Goal: Communication & Community: Answer question/provide support

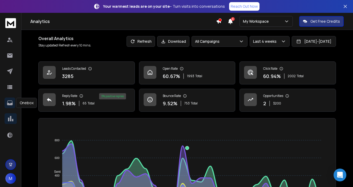
click at [11, 100] on icon at bounding box center [10, 102] width 6 height 5
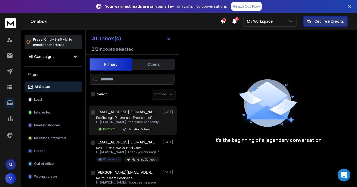
click at [138, 122] on p "Hi [PERSON_NAME], Yes, sure! I’ve already" at bounding box center [127, 122] width 62 height 4
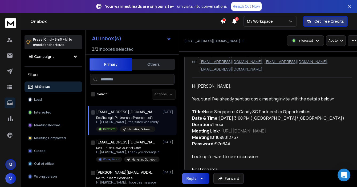
scroll to position [49, 0]
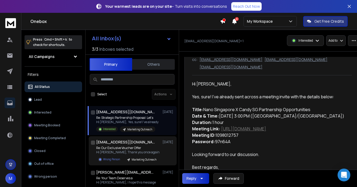
click at [146, 144] on div "[EMAIL_ADDRESS][DOMAIN_NAME] [DATE]" at bounding box center [135, 141] width 78 height 5
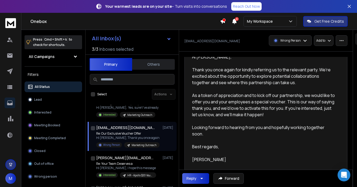
scroll to position [21, 0]
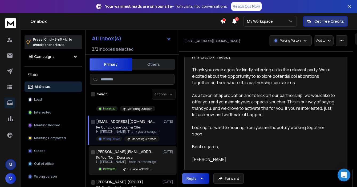
click at [147, 153] on div "[PERSON_NAME][EMAIL_ADDRESS][DOMAIN_NAME] [DATE]" at bounding box center [135, 151] width 78 height 5
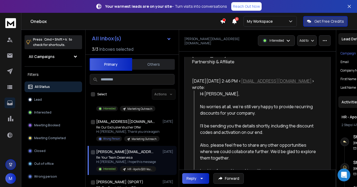
scroll to position [263, 0]
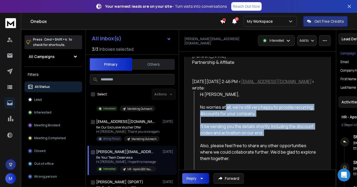
drag, startPoint x: 226, startPoint y: 86, endPoint x: 270, endPoint y: 120, distance: 55.9
click at [270, 123] on div "I’ll be sending you the details shortly, including the discount codes and activ…" at bounding box center [259, 132] width 119 height 19
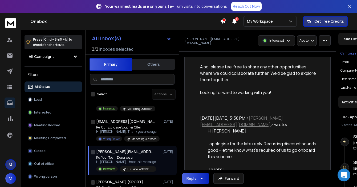
scroll to position [342, 0]
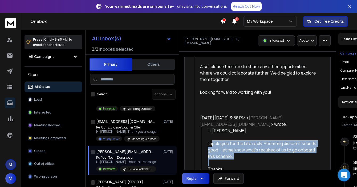
drag, startPoint x: 230, startPoint y: 117, endPoint x: 257, endPoint y: 122, distance: 27.3
click at [257, 127] on div "Hi [PERSON_NAME] apologise for the late reply. Recurring discount sounds good -…" at bounding box center [263, 152] width 111 height 51
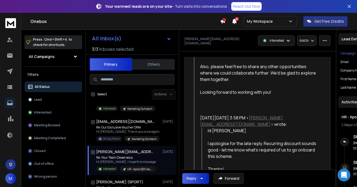
click at [277, 159] on div at bounding box center [263, 162] width 111 height 6
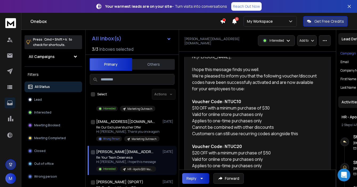
scroll to position [77, 0]
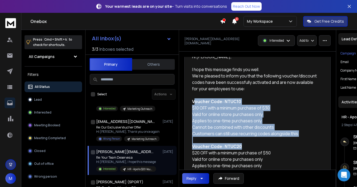
drag, startPoint x: 197, startPoint y: 87, endPoint x: 266, endPoint y: 129, distance: 80.9
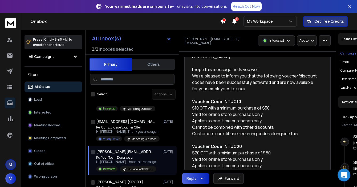
click at [273, 130] on div "Customers can still use recurring codes alongside this" at bounding box center [255, 136] width 127 height 13
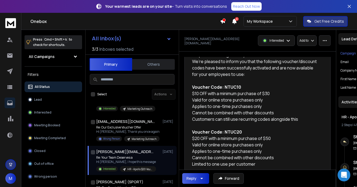
scroll to position [93, 0]
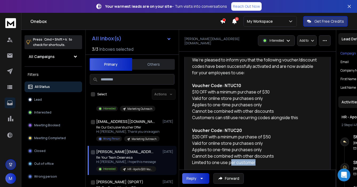
drag, startPoint x: 266, startPoint y: 149, endPoint x: 230, endPoint y: 148, distance: 36.0
click at [230, 159] on div "Limited to one use per customer" at bounding box center [255, 165] width 127 height 13
click at [271, 140] on div "Valid for online store purchases only" at bounding box center [255, 143] width 127 height 6
drag, startPoint x: 290, startPoint y: 98, endPoint x: 306, endPoint y: 110, distance: 19.6
click at [293, 108] on div "Cannot be combined with other discounts" at bounding box center [255, 111] width 127 height 6
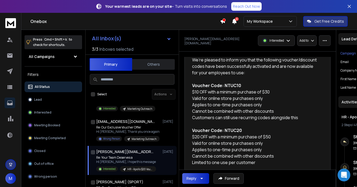
click at [306, 114] on div "Customers can still use recurring codes alongside this" at bounding box center [255, 120] width 127 height 13
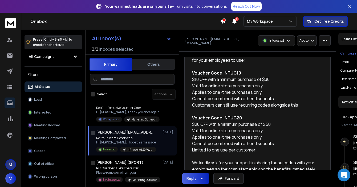
scroll to position [44, 0]
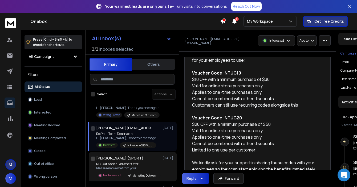
click at [145, 159] on div "[PERSON_NAME] (SPORT) [DATE]" at bounding box center [135, 157] width 78 height 5
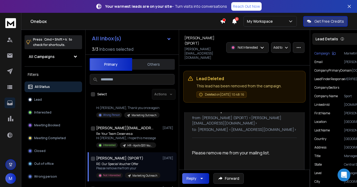
scroll to position [0, 0]
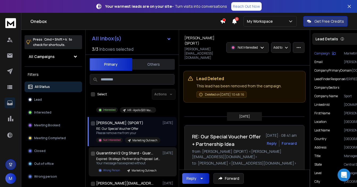
click at [136, 159] on p "Expired: Strategic Partnership Proposal: Let’s" at bounding box center [128, 159] width 64 height 4
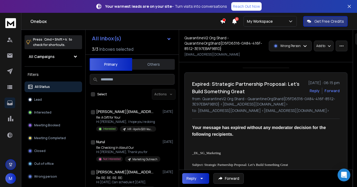
scroll to position [40, 0]
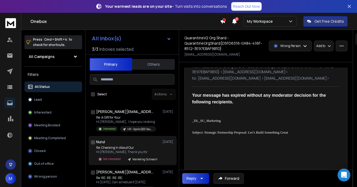
click at [155, 146] on p "Re: Checking In About Our" at bounding box center [128, 147] width 64 height 4
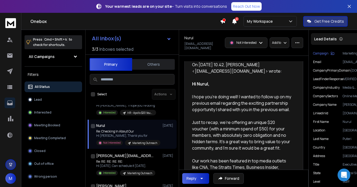
scroll to position [186, 0]
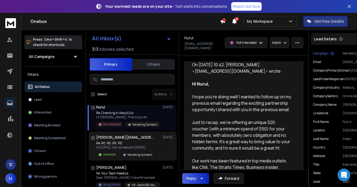
click at [135, 147] on p "Hi [DATE], Can schedule it [DATE]." at bounding box center [125, 147] width 59 height 4
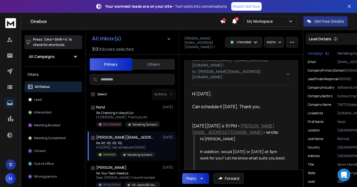
scroll to position [4, 0]
